Goal: Find specific page/section: Find specific page/section

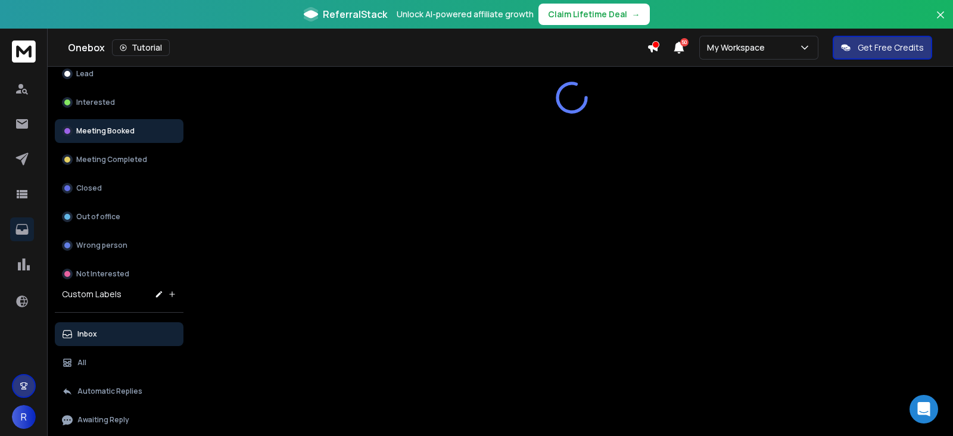
scroll to position [279, 0]
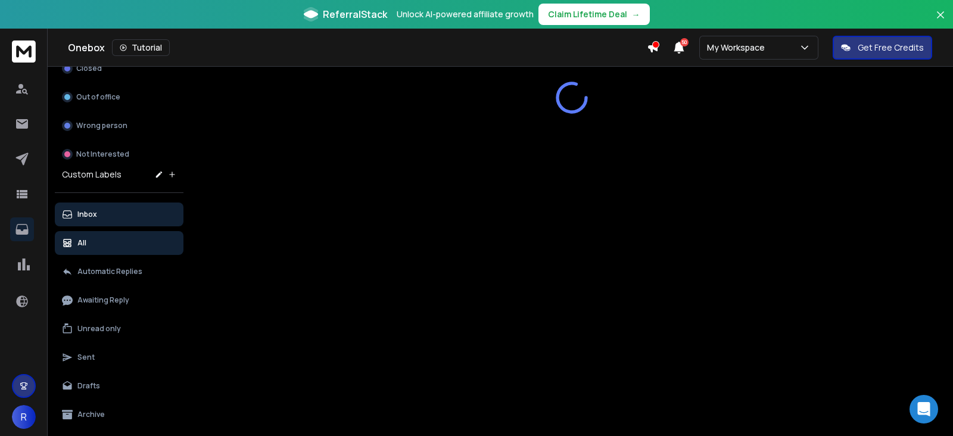
click at [104, 234] on button "All" at bounding box center [119, 243] width 129 height 24
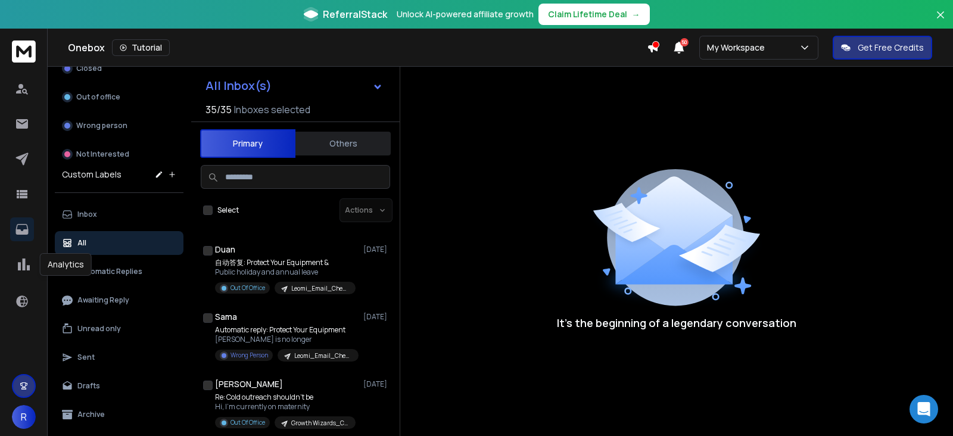
click at [83, 240] on button "All" at bounding box center [119, 243] width 129 height 24
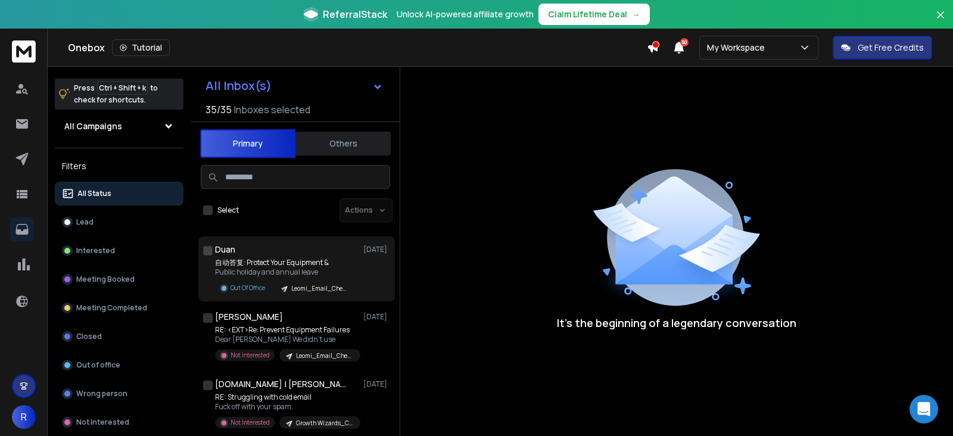
click at [319, 250] on div "Duan [DATE]" at bounding box center [302, 250] width 175 height 12
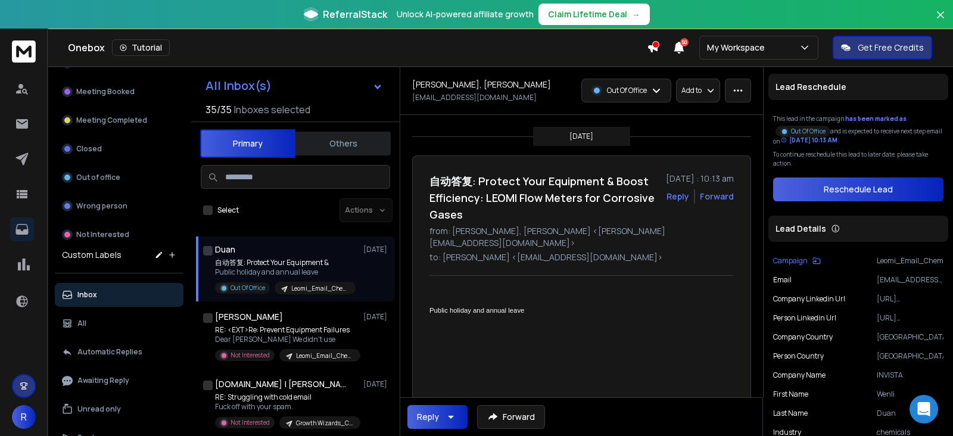
scroll to position [279, 0]
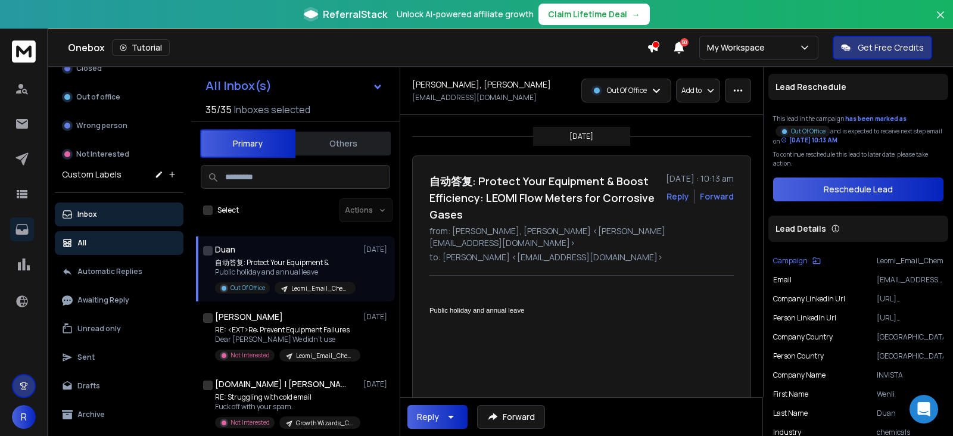
click at [120, 231] on button "All" at bounding box center [119, 243] width 129 height 24
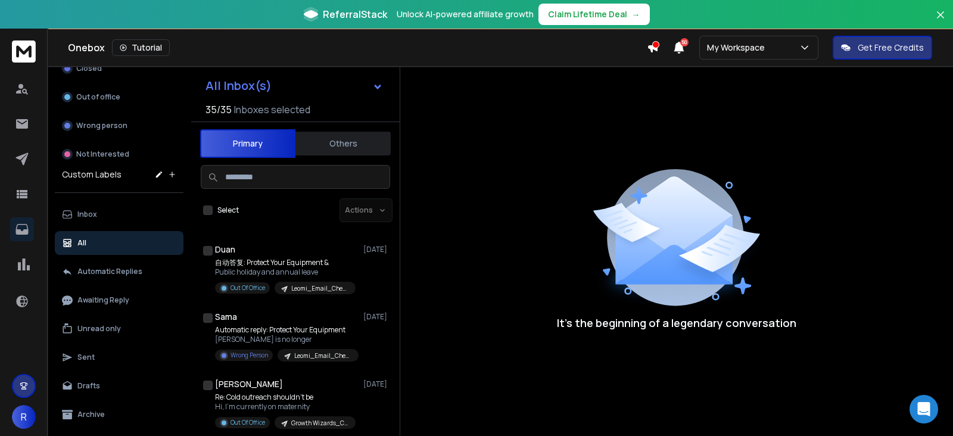
scroll to position [0, 0]
